Goal: Task Accomplishment & Management: Manage account settings

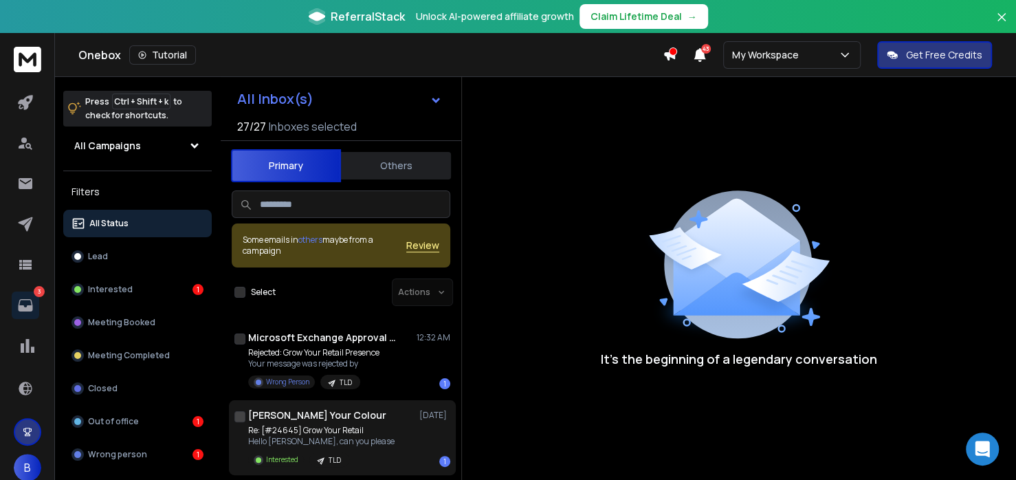
click at [338, 419] on div "[PERSON_NAME] Your Colour [DATE]" at bounding box center [349, 415] width 202 height 14
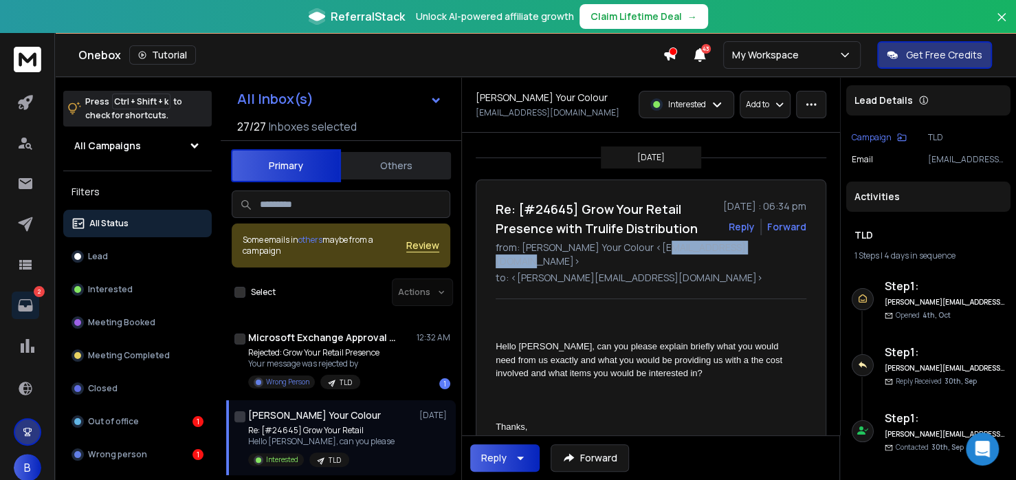
drag, startPoint x: 655, startPoint y: 267, endPoint x: 758, endPoint y: 268, distance: 102.4
click at [758, 268] on p "from: [PERSON_NAME] Your Colour <[EMAIL_ADDRESS][DOMAIN_NAME]>" at bounding box center [651, 255] width 311 height 28
copy p "[DOMAIN_NAME]"
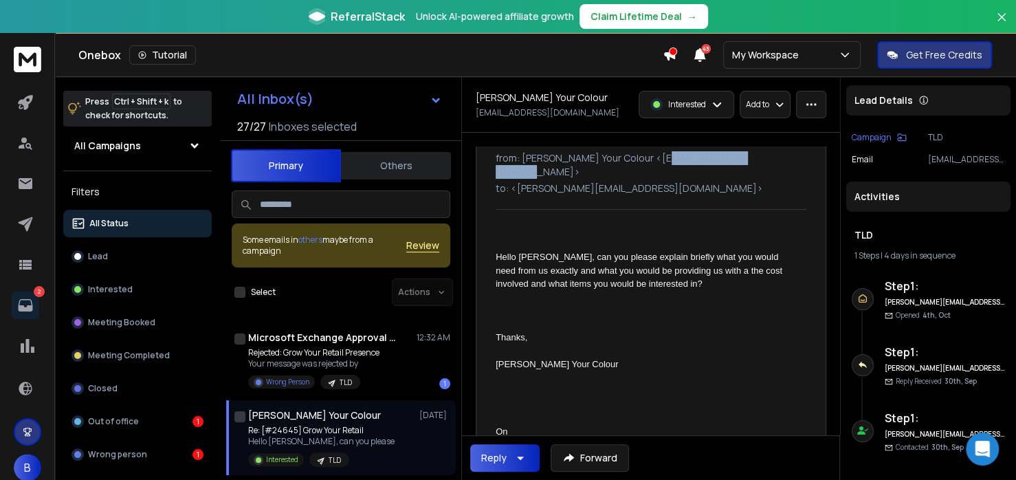
scroll to position [138, 0]
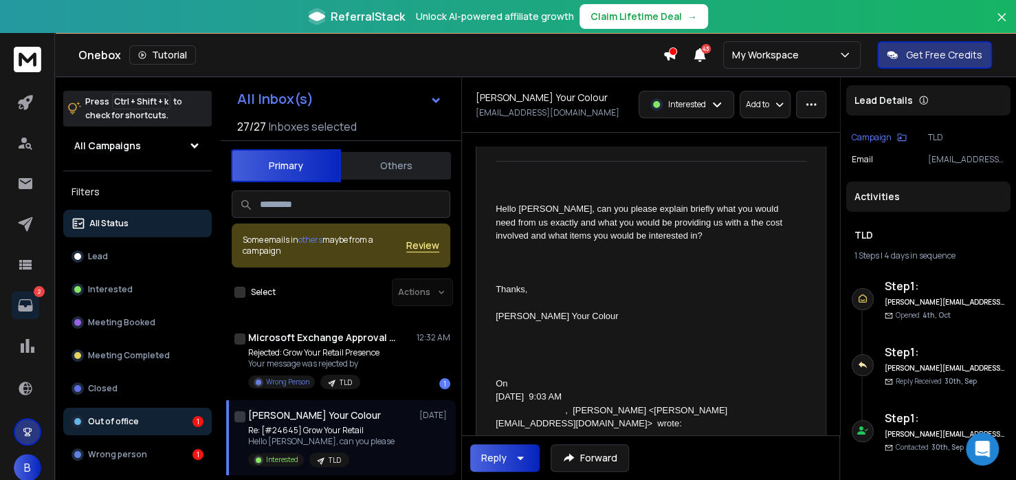
click at [160, 421] on button "Out of office 1" at bounding box center [137, 422] width 149 height 28
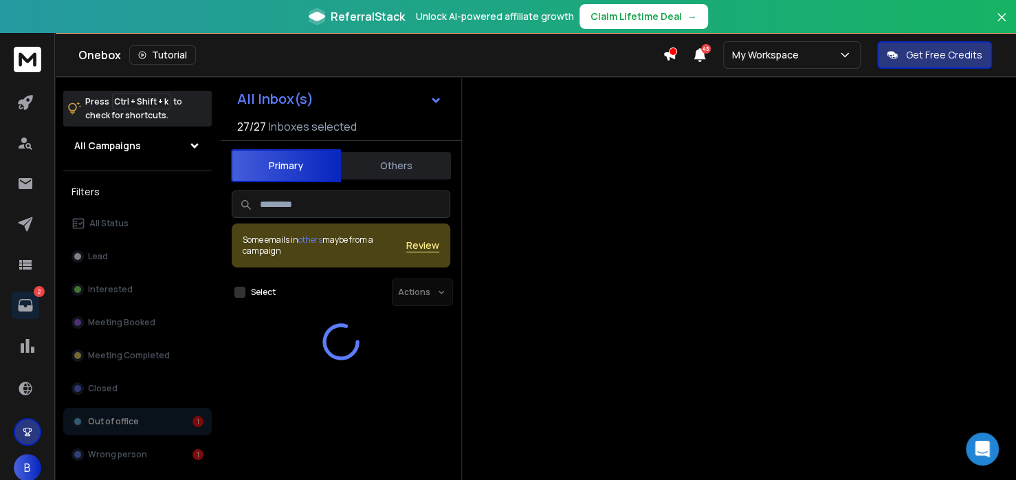
scroll to position [0, 0]
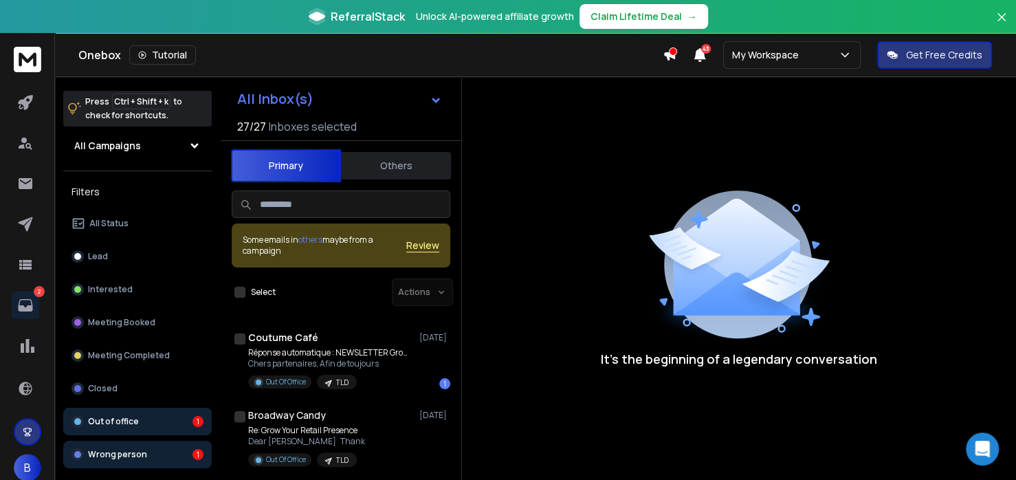
click at [152, 459] on button "Wrong person 1" at bounding box center [137, 455] width 149 height 28
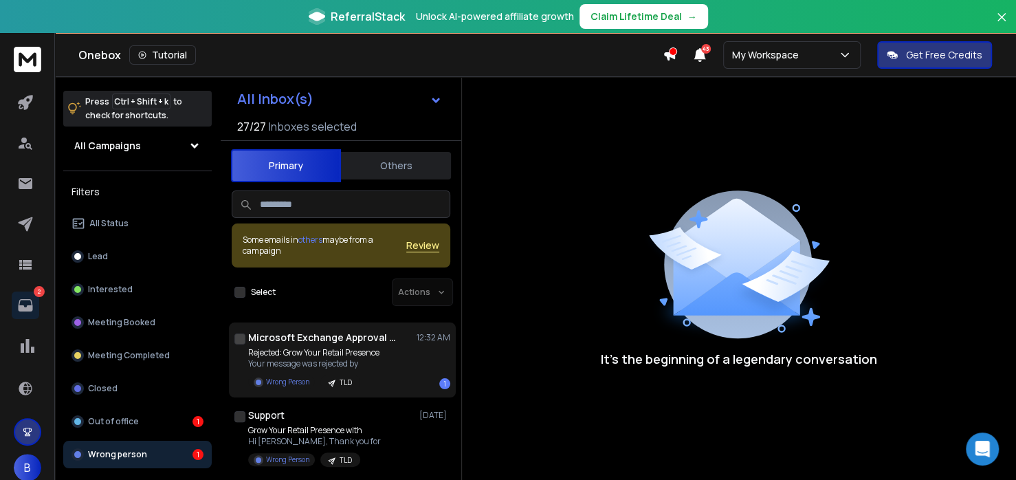
click at [370, 360] on p "Your message was rejected by" at bounding box center [313, 363] width 131 height 11
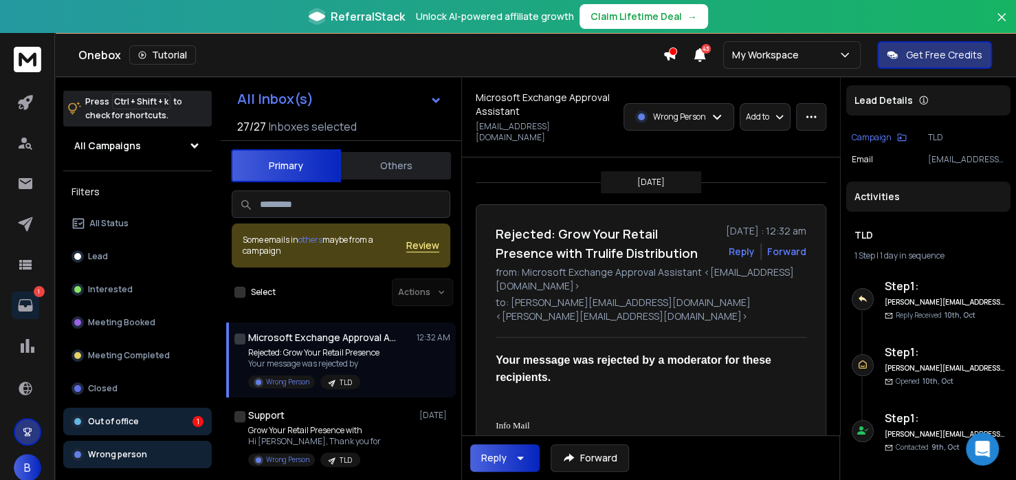
click at [151, 422] on button "Out of office 1" at bounding box center [137, 422] width 149 height 28
click at [151, 422] on div "All Status Lead Interested Meeting Booked Meeting Completed Closed Out of offic…" at bounding box center [137, 356] width 149 height 292
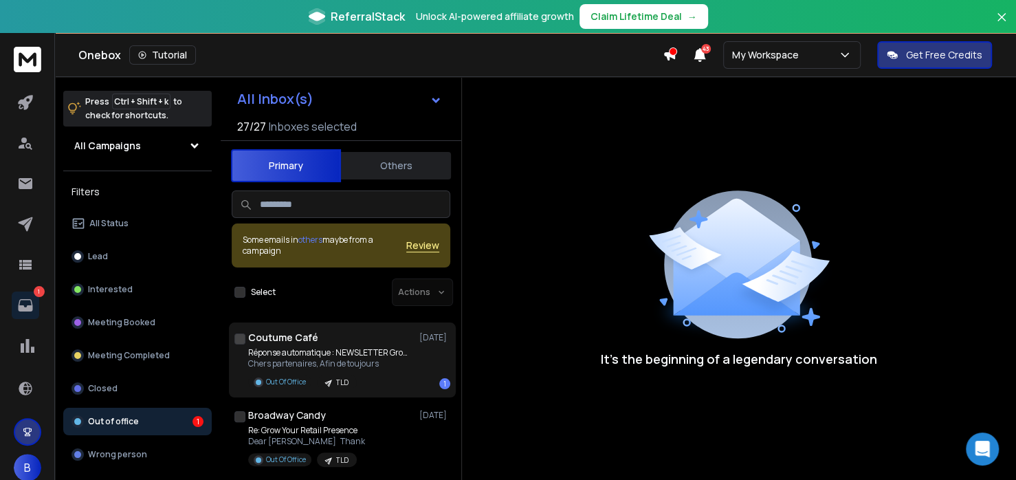
click at [381, 340] on div "Coutume Café [DATE]" at bounding box center [349, 338] width 202 height 14
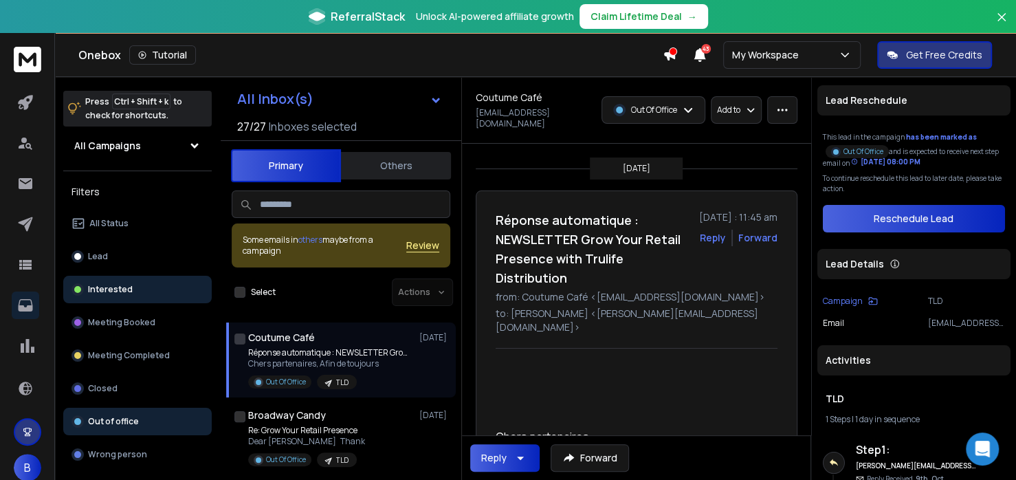
click at [167, 292] on button "Interested" at bounding box center [137, 290] width 149 height 28
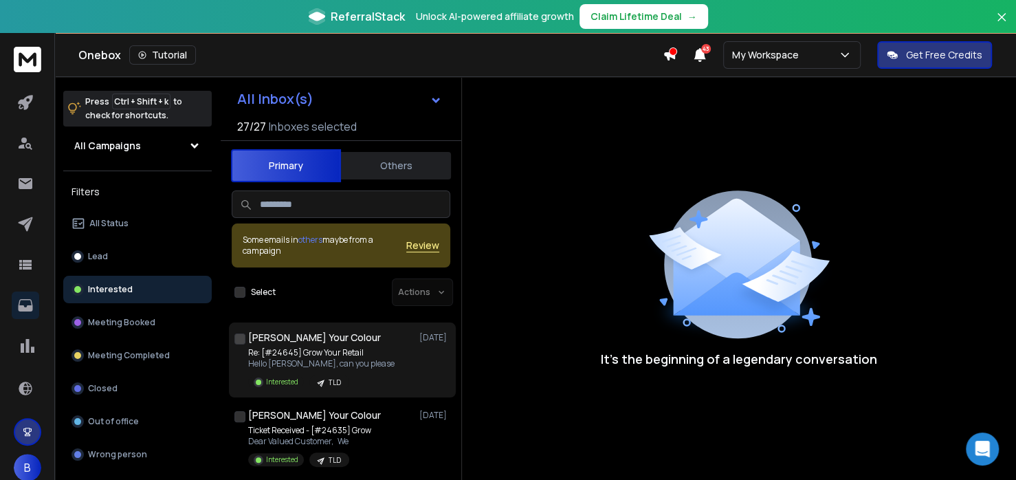
click at [419, 366] on div "Re: [#24645] Grow Your Retail Hello [PERSON_NAME], can you please Interested TLD" at bounding box center [349, 368] width 202 height 42
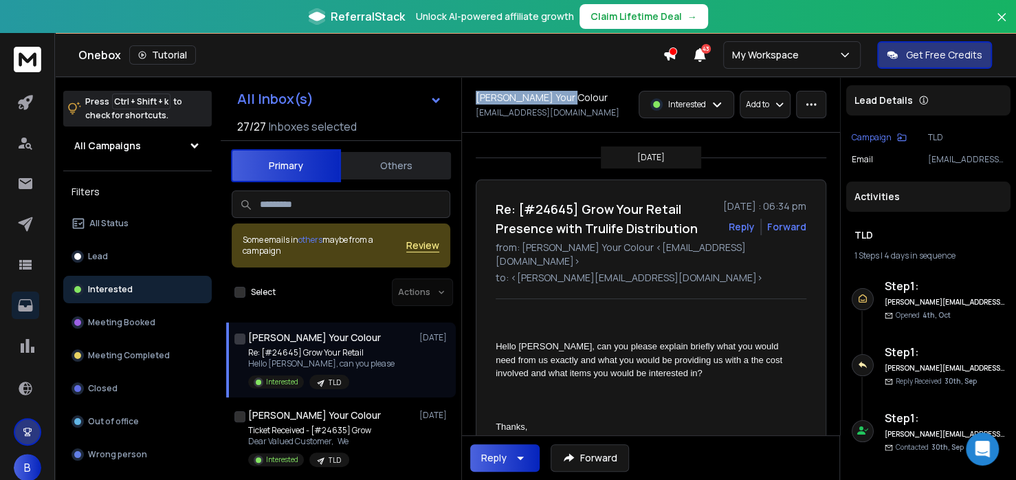
drag, startPoint x: 471, startPoint y: 94, endPoint x: 575, endPoint y: 91, distance: 104.5
click at [575, 91] on div "[PERSON_NAME] Your Colour Green's Your Colour [EMAIL_ADDRESS][DOMAIN_NAME] Inte…" at bounding box center [651, 105] width 378 height 56
copy h1 "[PERSON_NAME] Your Colour"
click at [401, 355] on div "Re: [#24645] Grow Your Retail Hello [PERSON_NAME], can you please Interested TLD" at bounding box center [349, 368] width 202 height 42
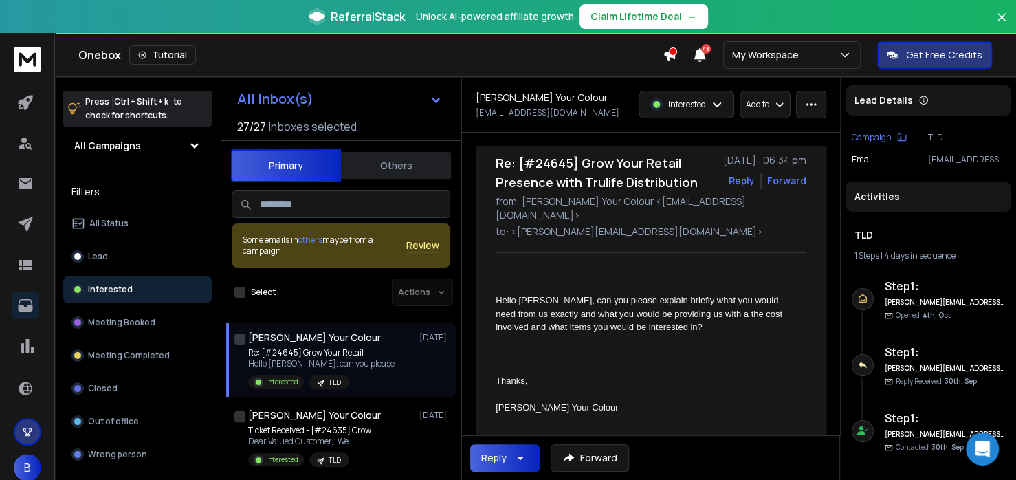
scroll to position [69, 0]
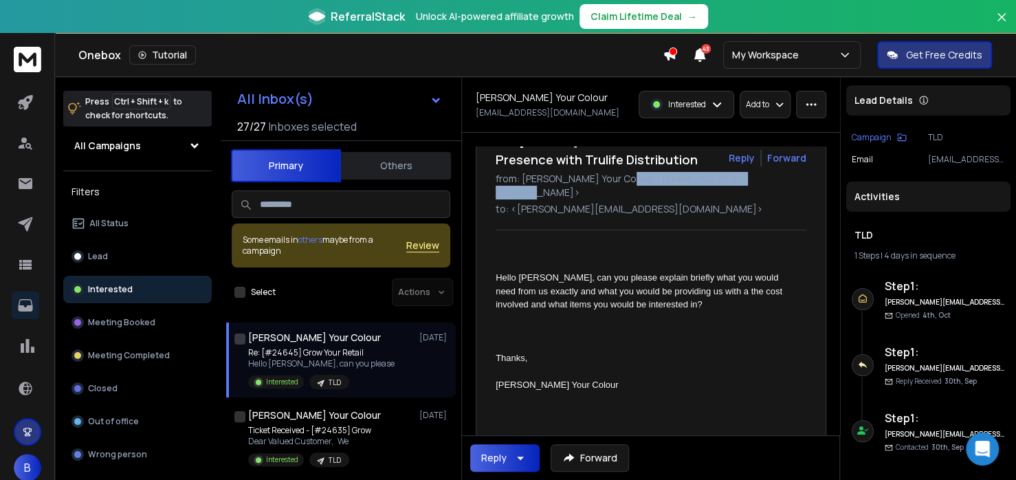
drag, startPoint x: 613, startPoint y: 195, endPoint x: 756, endPoint y: 197, distance: 143.0
click at [756, 197] on p "from: [PERSON_NAME] Your Colour <[EMAIL_ADDRESS][DOMAIN_NAME]>" at bounding box center [651, 186] width 311 height 28
copy p "[EMAIL_ADDRESS][DOMAIN_NAME]"
